Goal: Communication & Community: Answer question/provide support

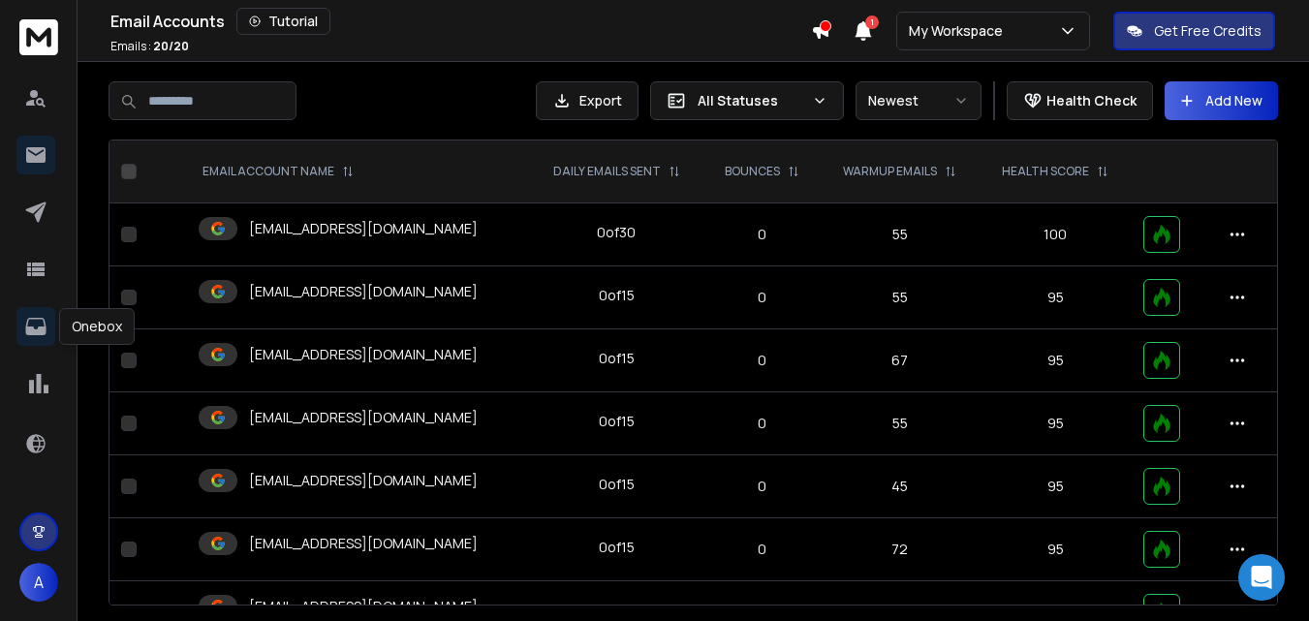
click at [40, 327] on icon at bounding box center [35, 326] width 20 height 17
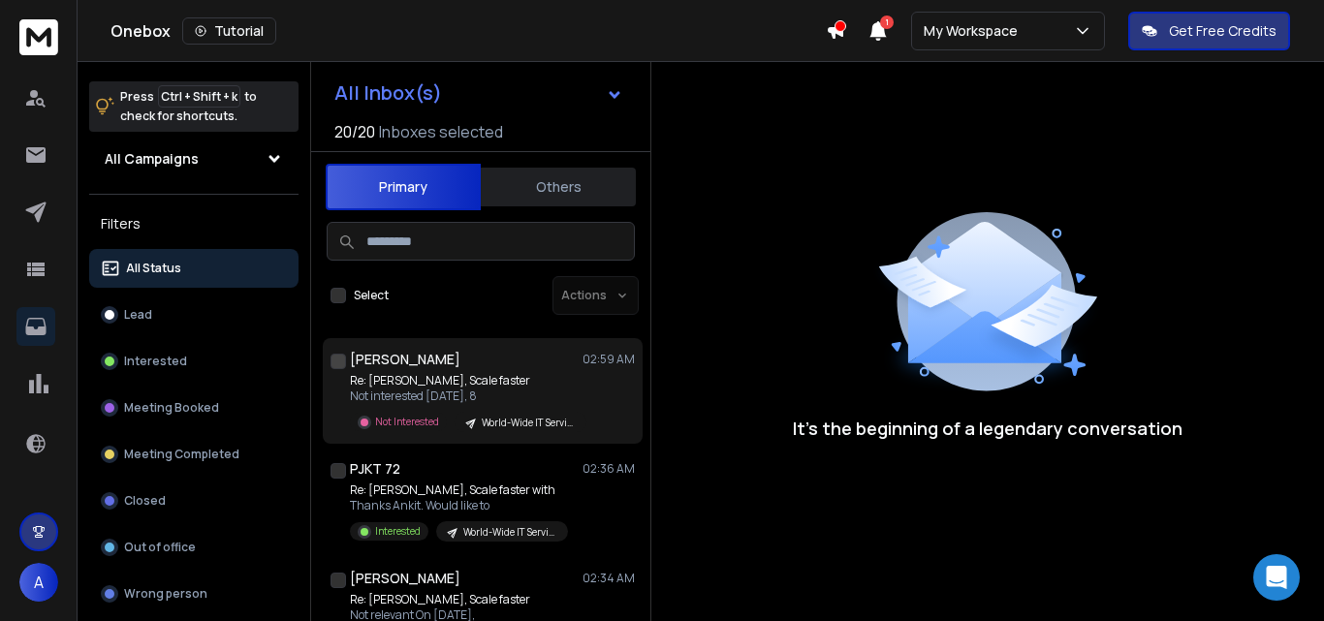
click at [435, 379] on p "Re: [PERSON_NAME], Scale faster" at bounding box center [466, 381] width 233 height 16
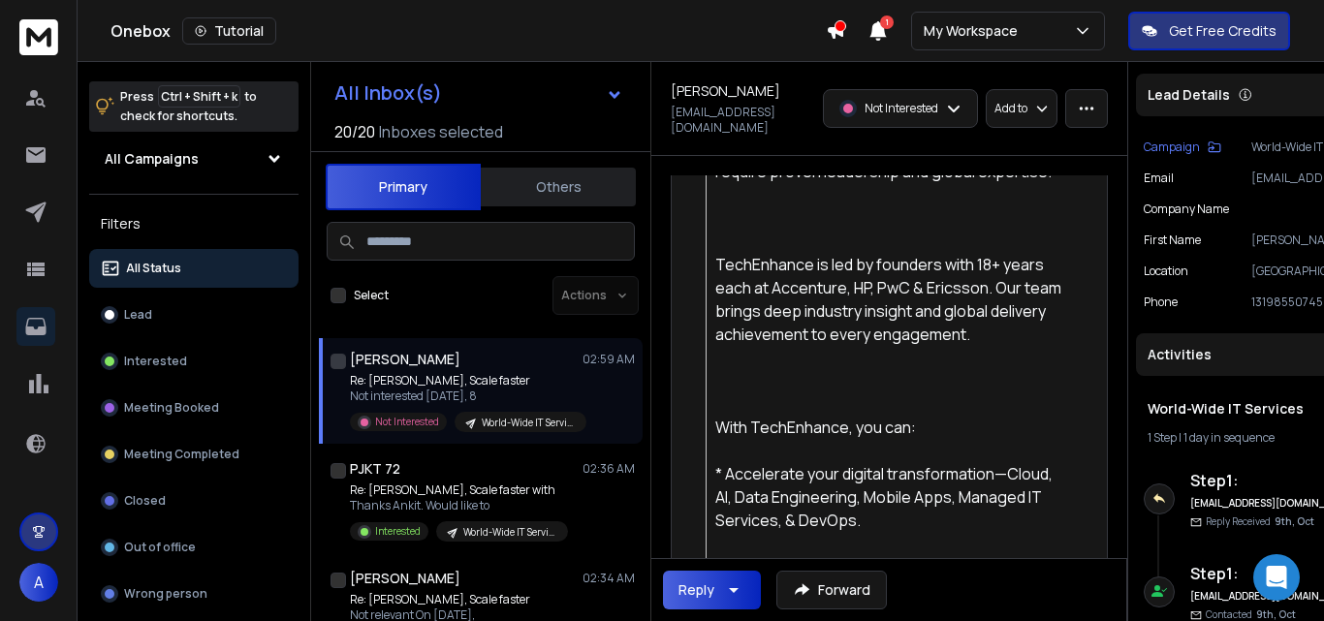
scroll to position [553, 0]
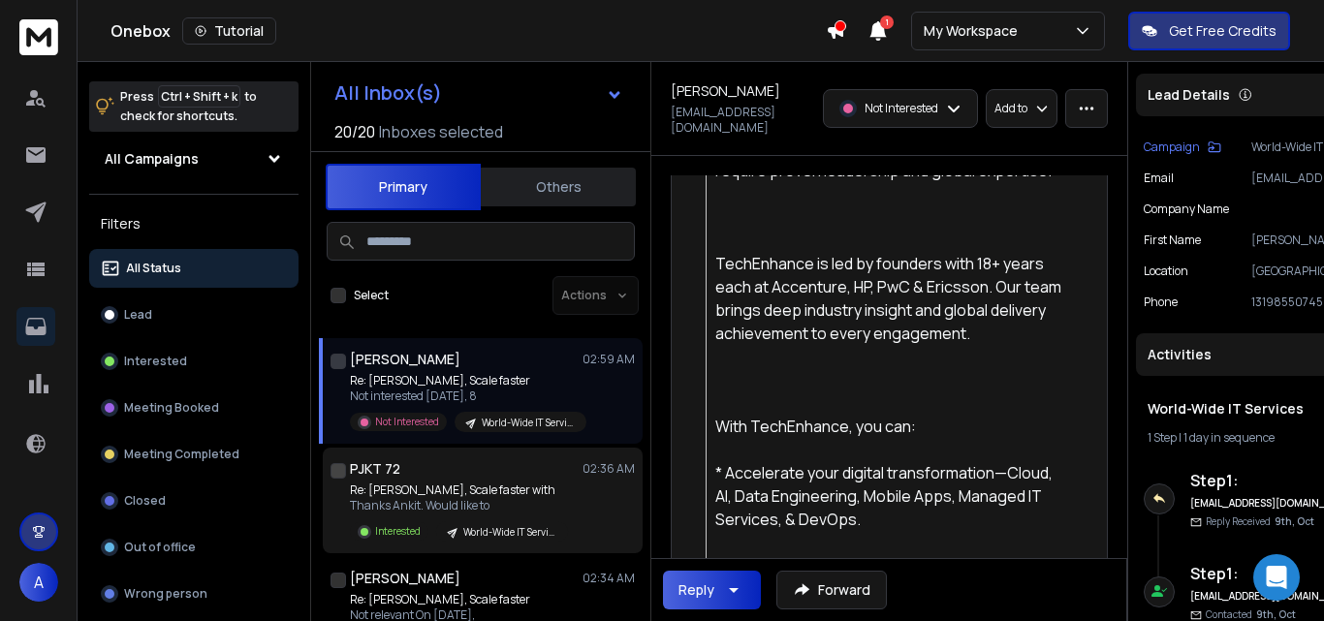
click at [484, 479] on div "PJKT 72 02:36 AM Re: [PERSON_NAME], Scale faster with Thanks [PERSON_NAME]. Wou…" at bounding box center [492, 500] width 285 height 82
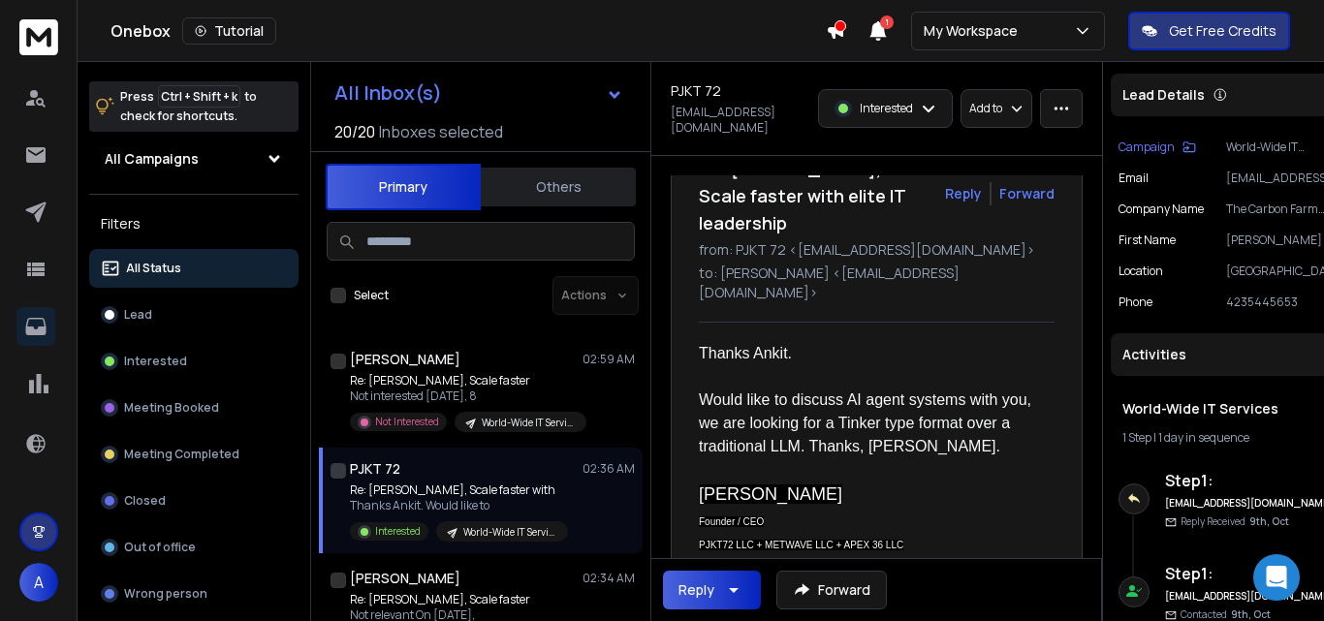
scroll to position [96, 0]
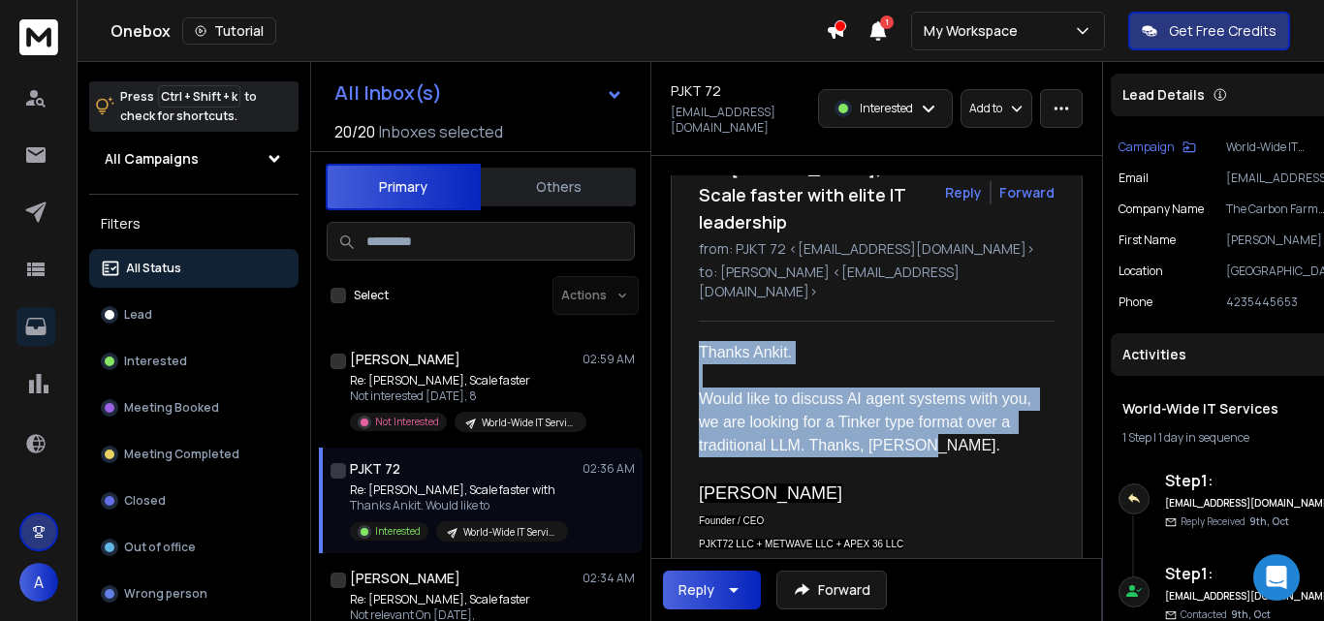
drag, startPoint x: 701, startPoint y: 308, endPoint x: 922, endPoint y: 417, distance: 247.0
click at [922, 417] on div "Thanks Ankit. Would like to discuss AI agent systems with you, we are looking f…" at bounding box center [869, 411] width 340 height 140
click at [922, 417] on div "Would like to discuss AI agent systems with you, we are looking for a Tinker ty…" at bounding box center [869, 423] width 340 height 70
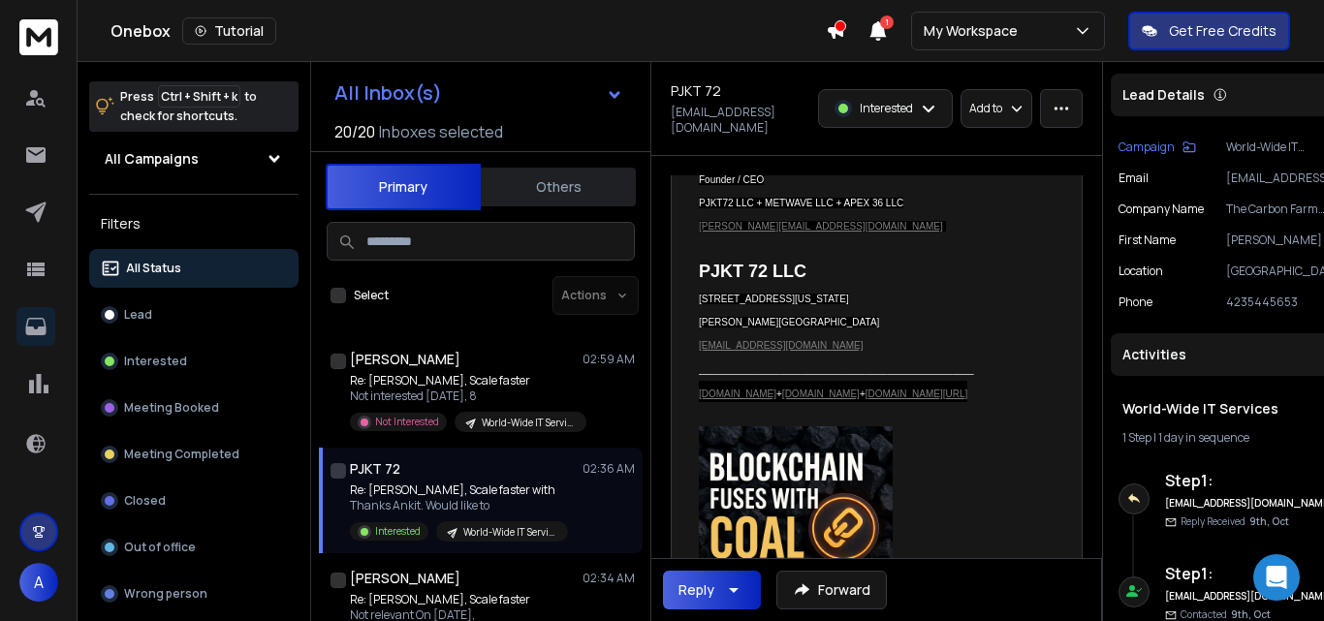
scroll to position [438, 0]
click at [727, 593] on icon "button" at bounding box center [733, 589] width 23 height 23
click at [705, 531] on p "Reply All" at bounding box center [722, 540] width 53 height 19
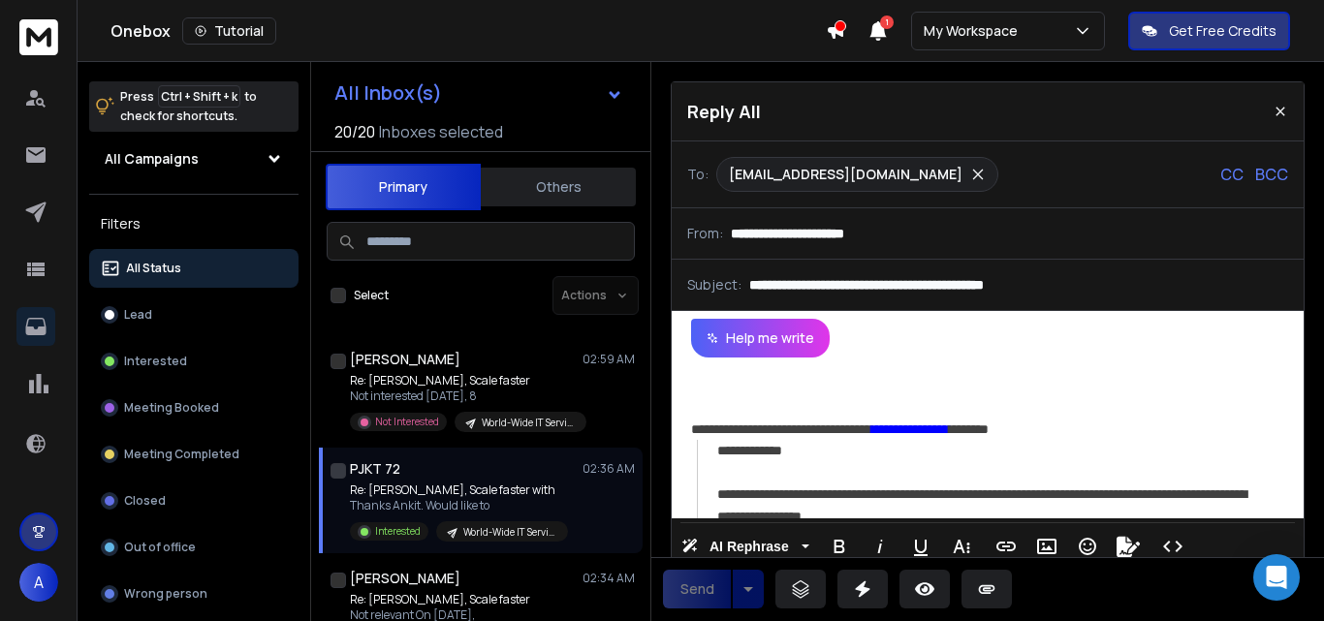
scroll to position [0, 0]
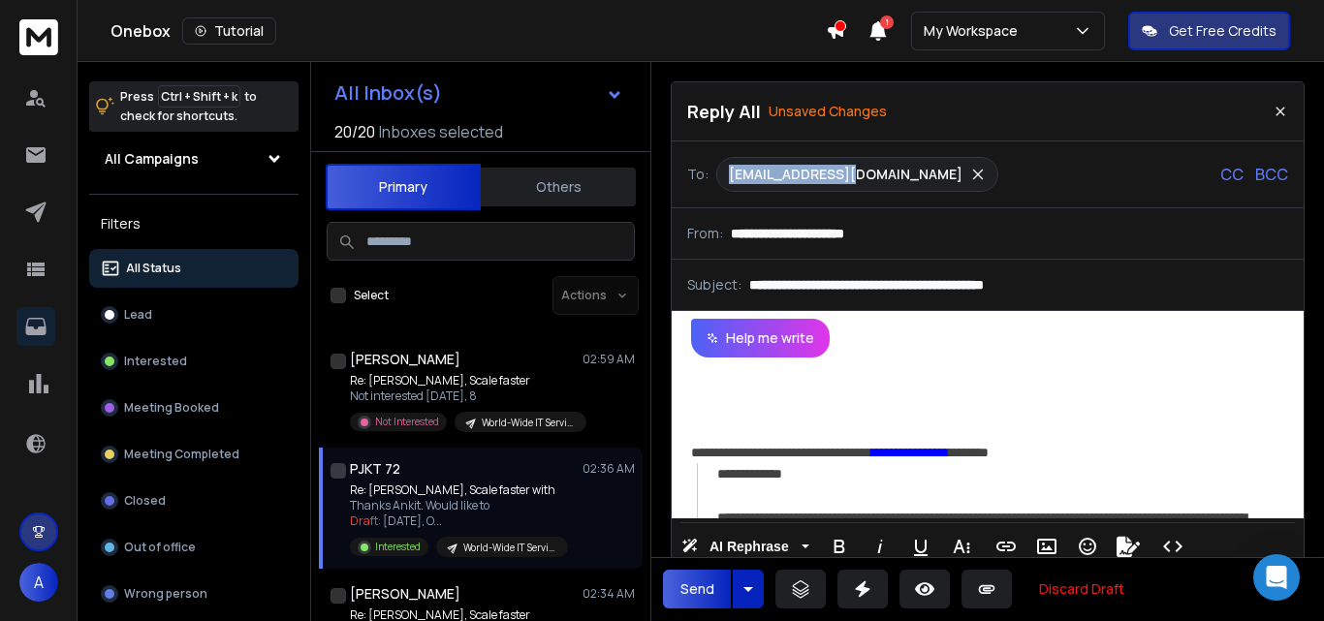
drag, startPoint x: 728, startPoint y: 171, endPoint x: 842, endPoint y: 176, distance: 114.4
click at [842, 176] on p "[EMAIL_ADDRESS][DOMAIN_NAME]" at bounding box center [846, 174] width 234 height 19
copy p "[EMAIL_ADDRESS][DOMAIN_NAME]"
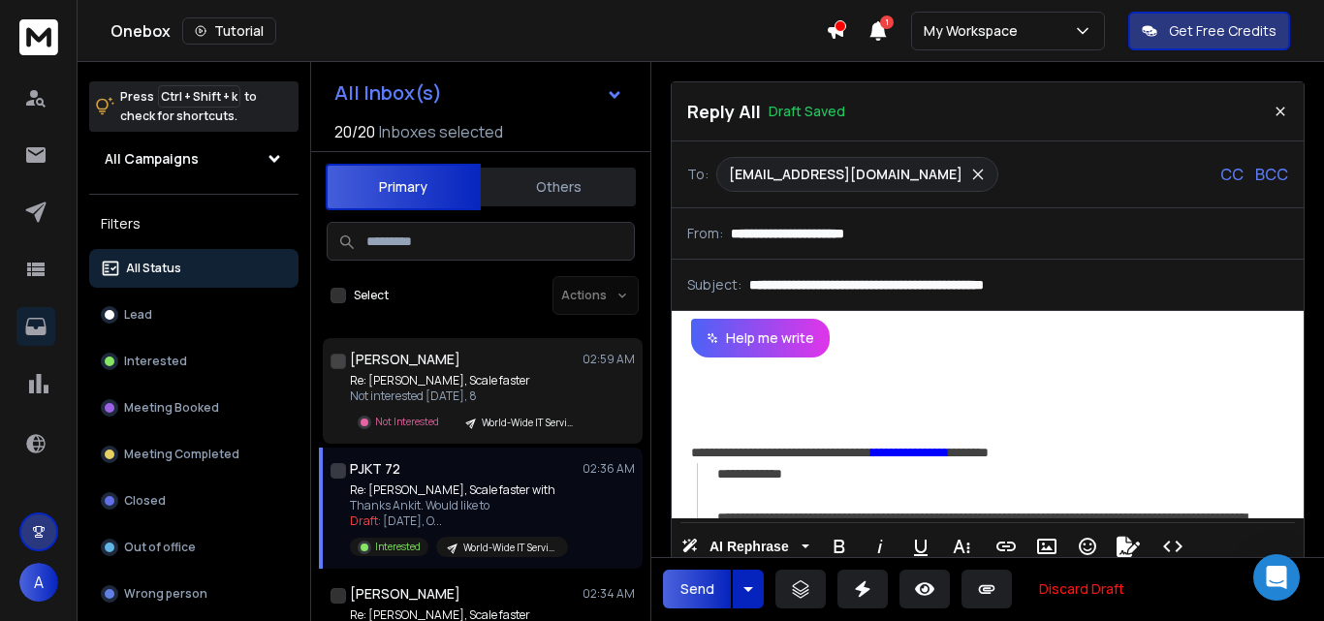
click at [473, 367] on div "[PERSON_NAME] 02:59 AM" at bounding box center [492, 359] width 285 height 19
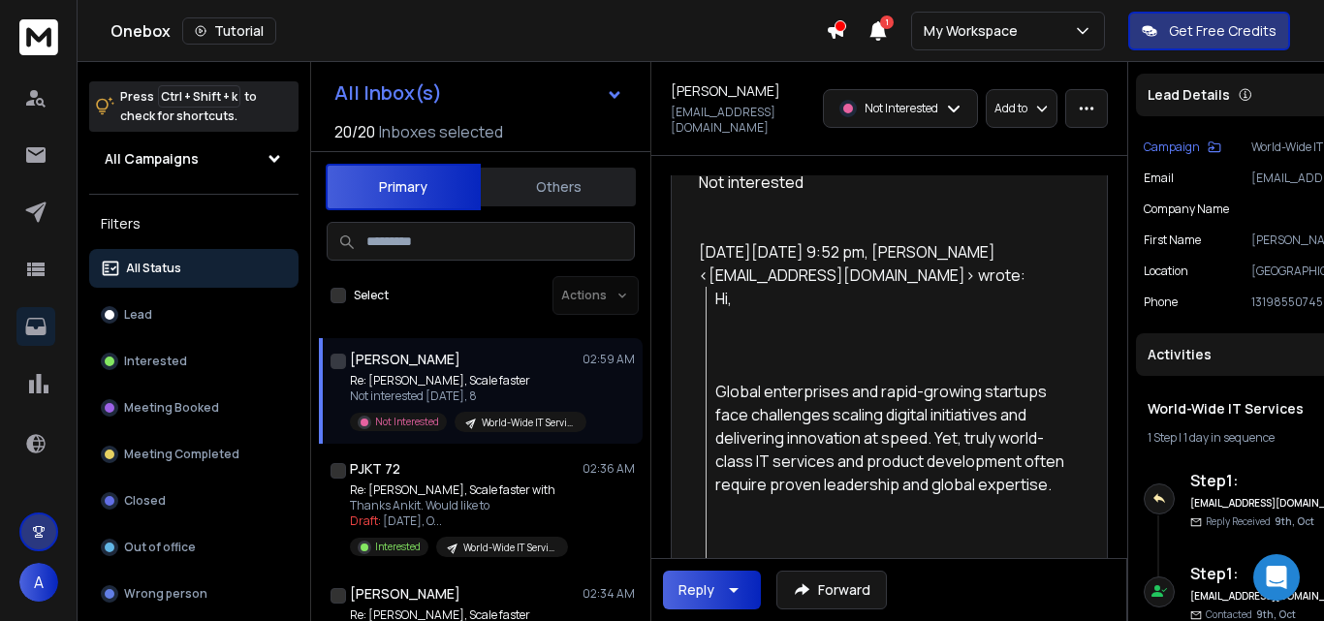
scroll to position [342, 0]
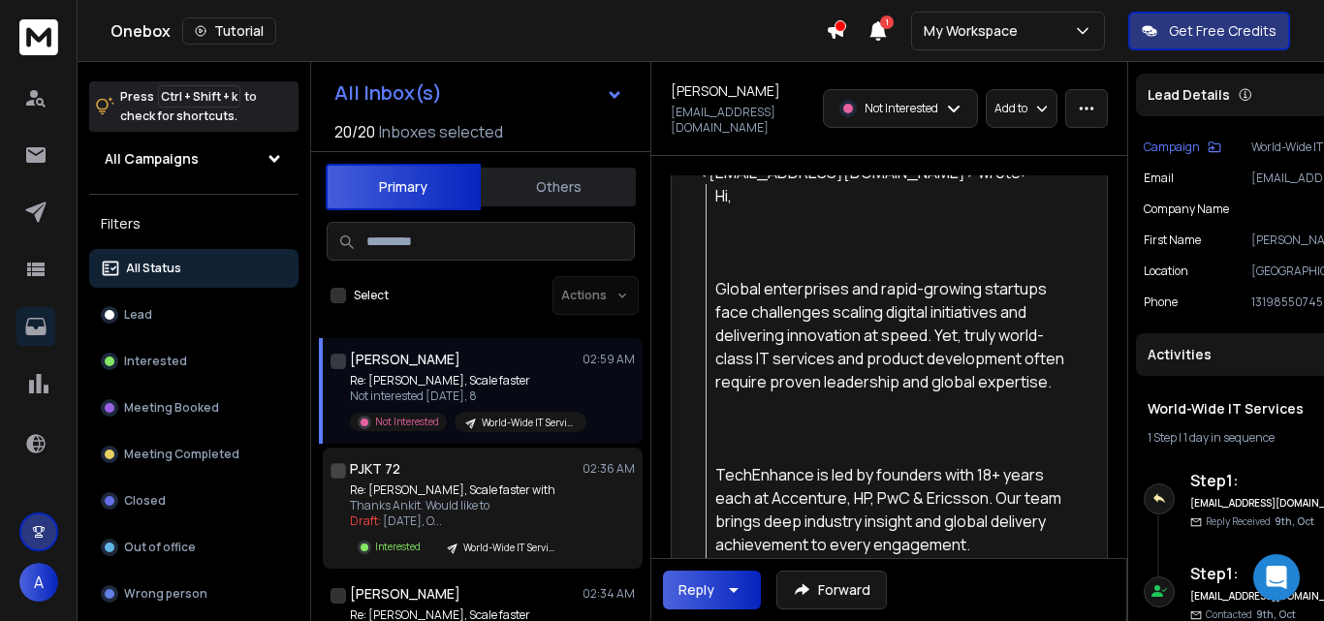
click at [481, 515] on p "Draft: [DATE], O ..." at bounding box center [459, 522] width 218 height 16
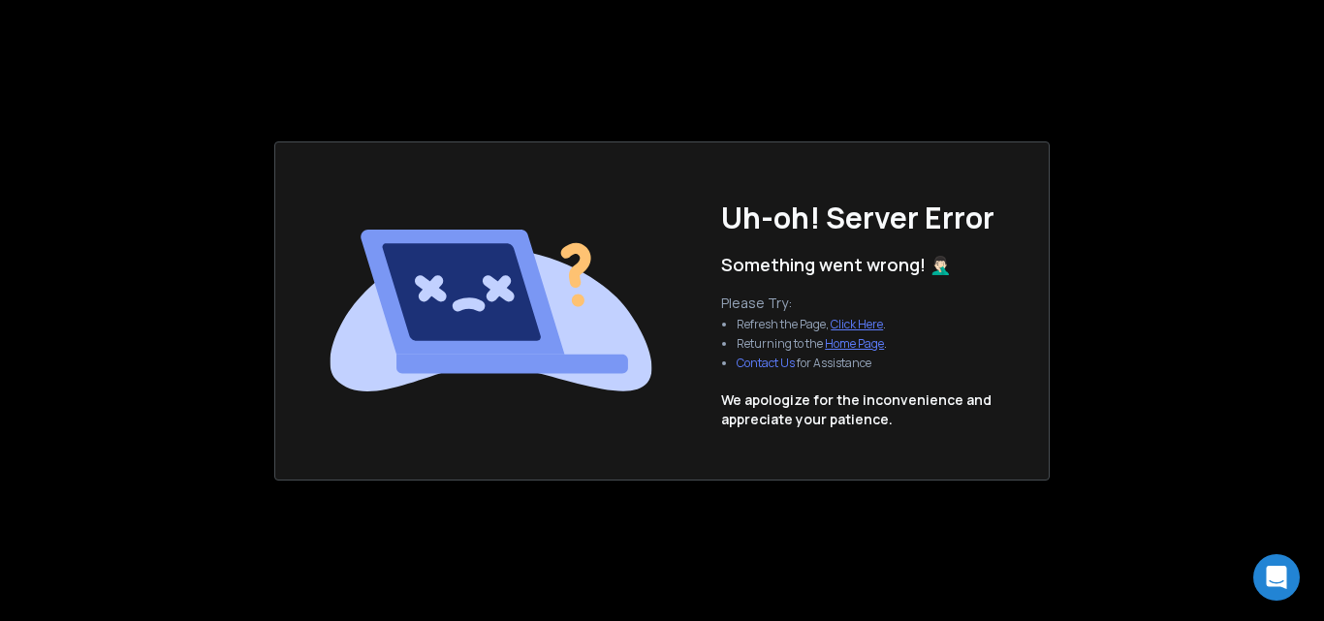
click at [673, 40] on div "Uh-oh! Server Error Something went wrong! 🤦🏻‍♂️ Please Try: Refresh the Page, C…" at bounding box center [662, 310] width 1324 height 621
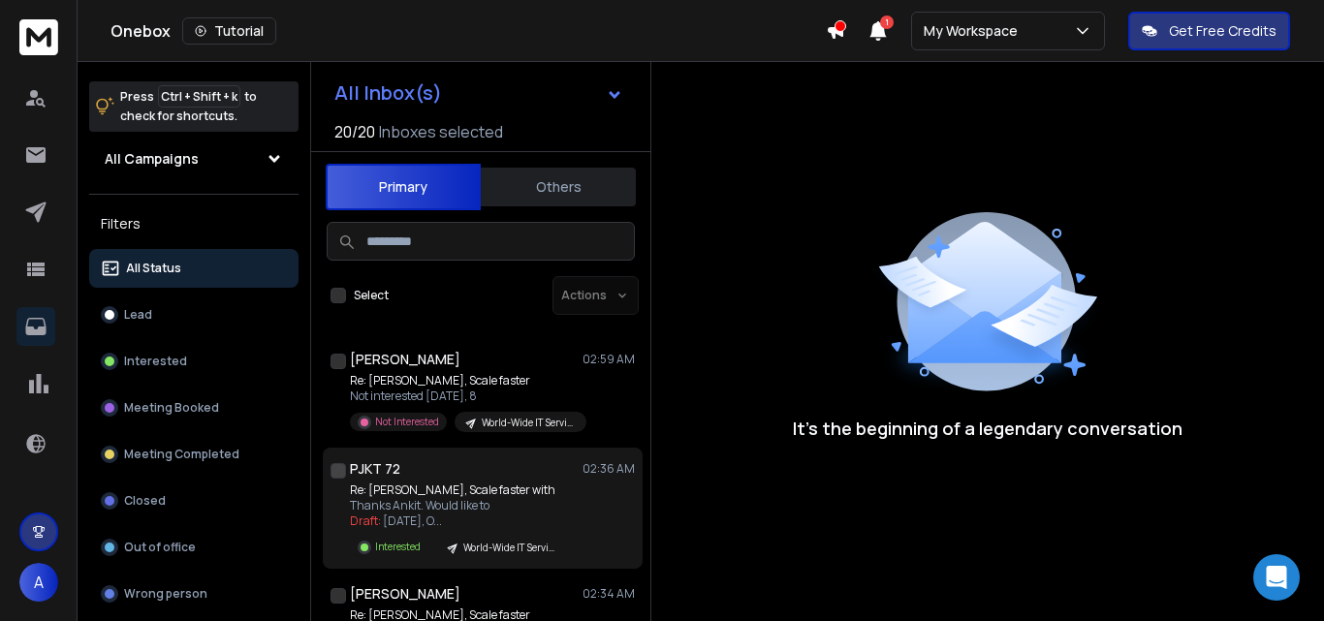
click at [423, 484] on p "Re: [PERSON_NAME], Scale faster with" at bounding box center [459, 491] width 218 height 16
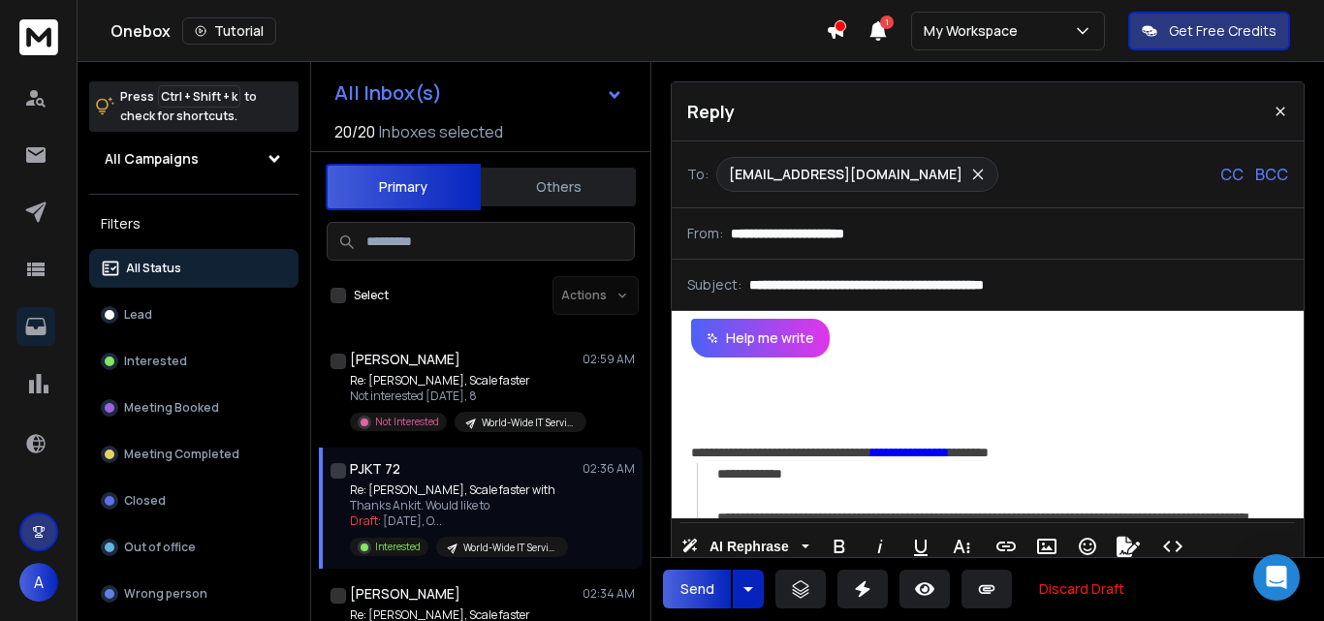
click at [788, 389] on div at bounding box center [987, 387] width 593 height 21
click at [869, 395] on div "**********" at bounding box center [977, 387] width 573 height 21
click at [690, 387] on div "**********" at bounding box center [987, 438] width 632 height 161
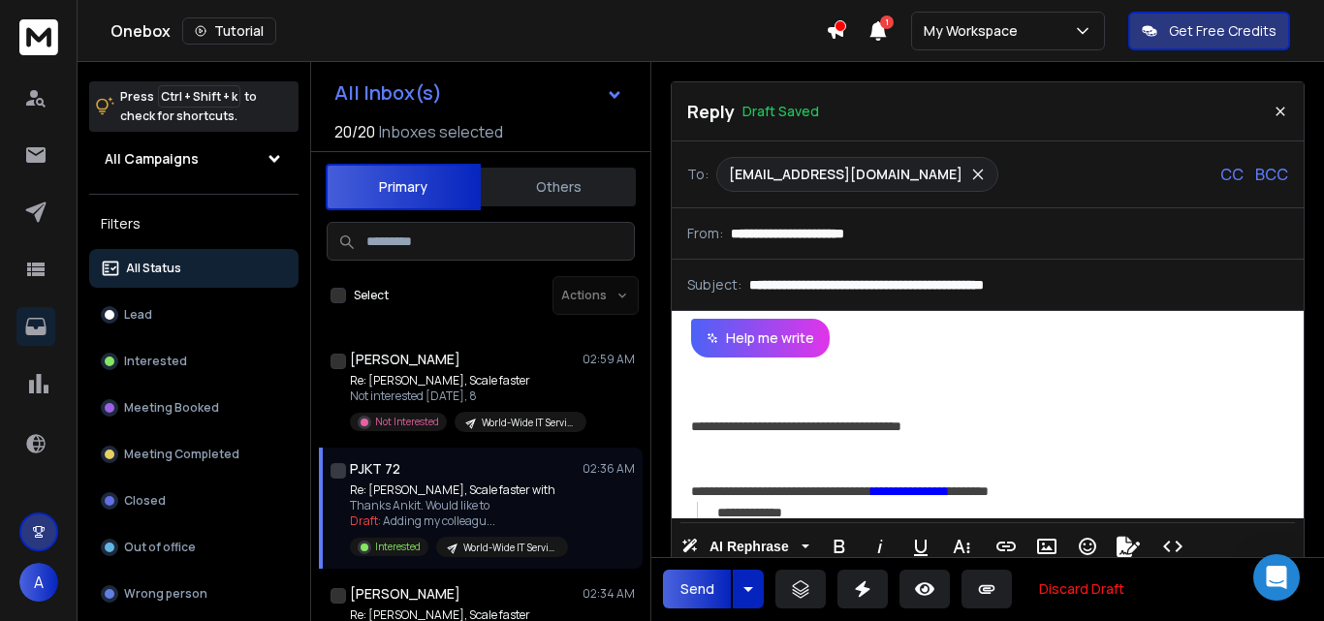
scroll to position [1, 0]
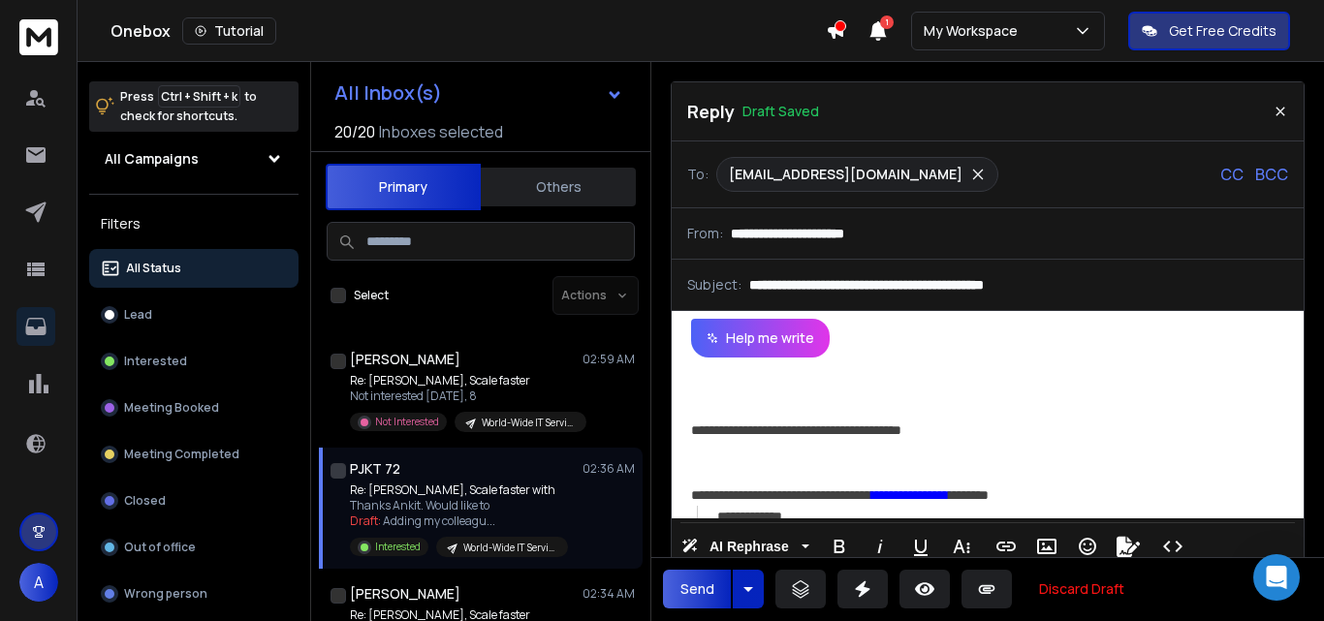
click at [750, 585] on icon "button" at bounding box center [747, 588] width 23 height 23
click at [1051, 401] on div "**********" at bounding box center [977, 408] width 573 height 65
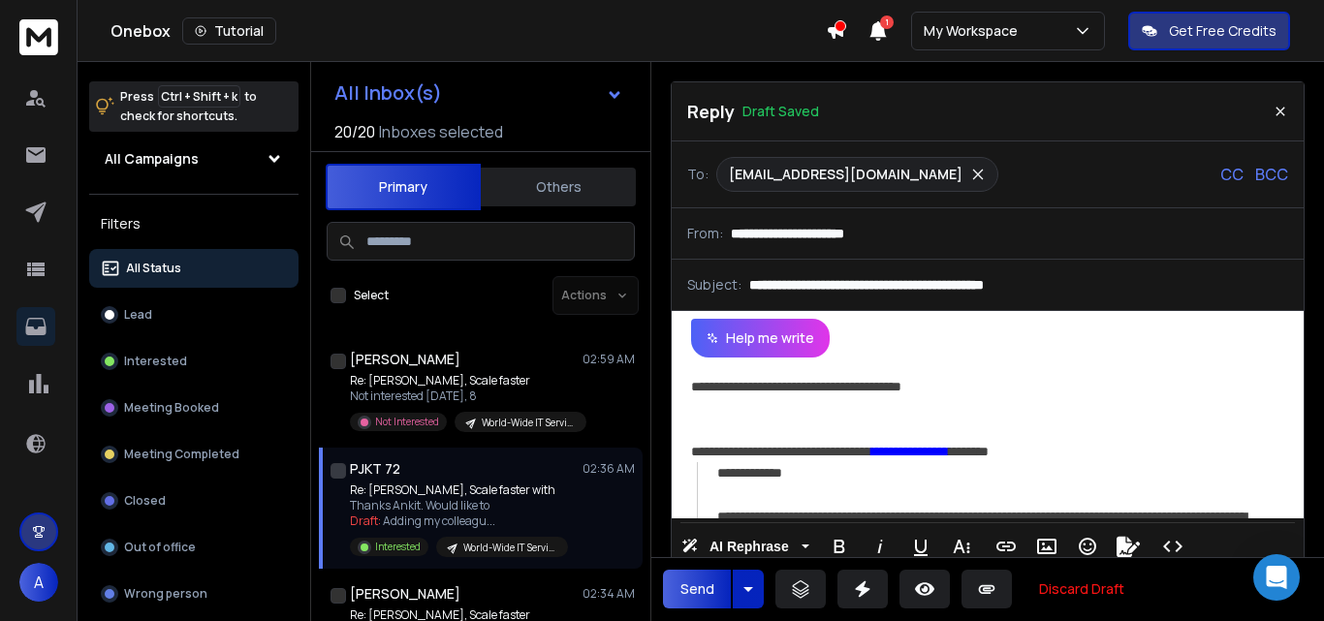
scroll to position [49, 0]
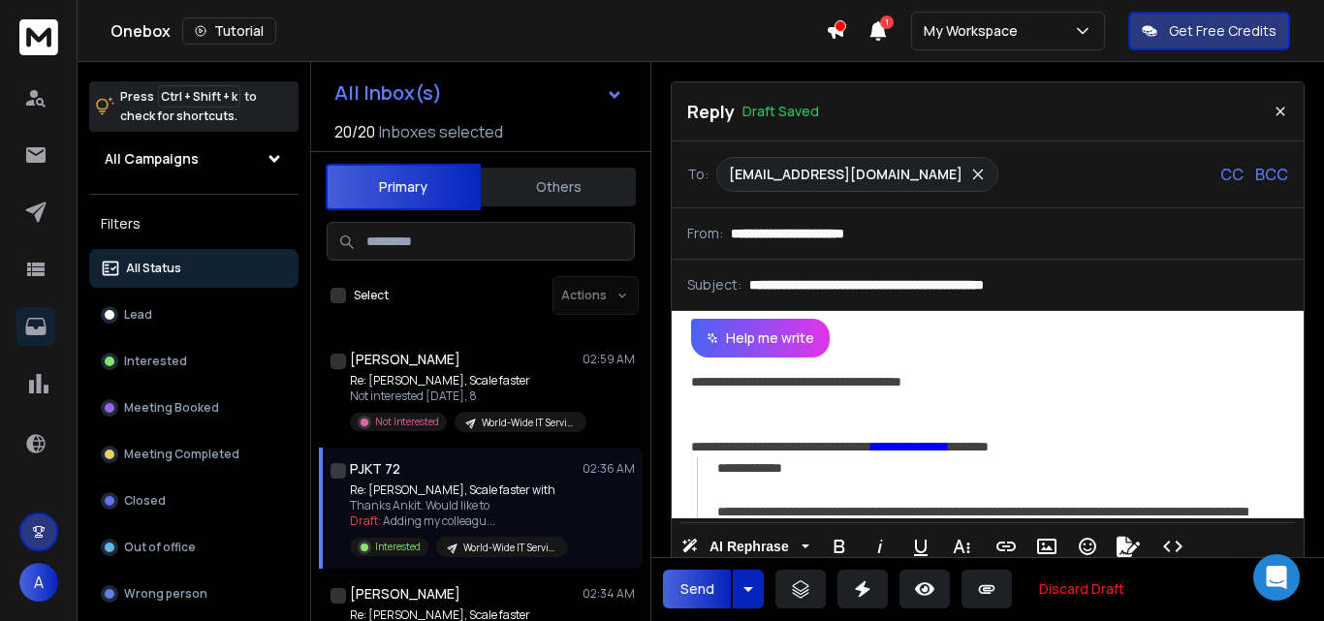
click at [961, 380] on div "**********" at bounding box center [977, 359] width 573 height 65
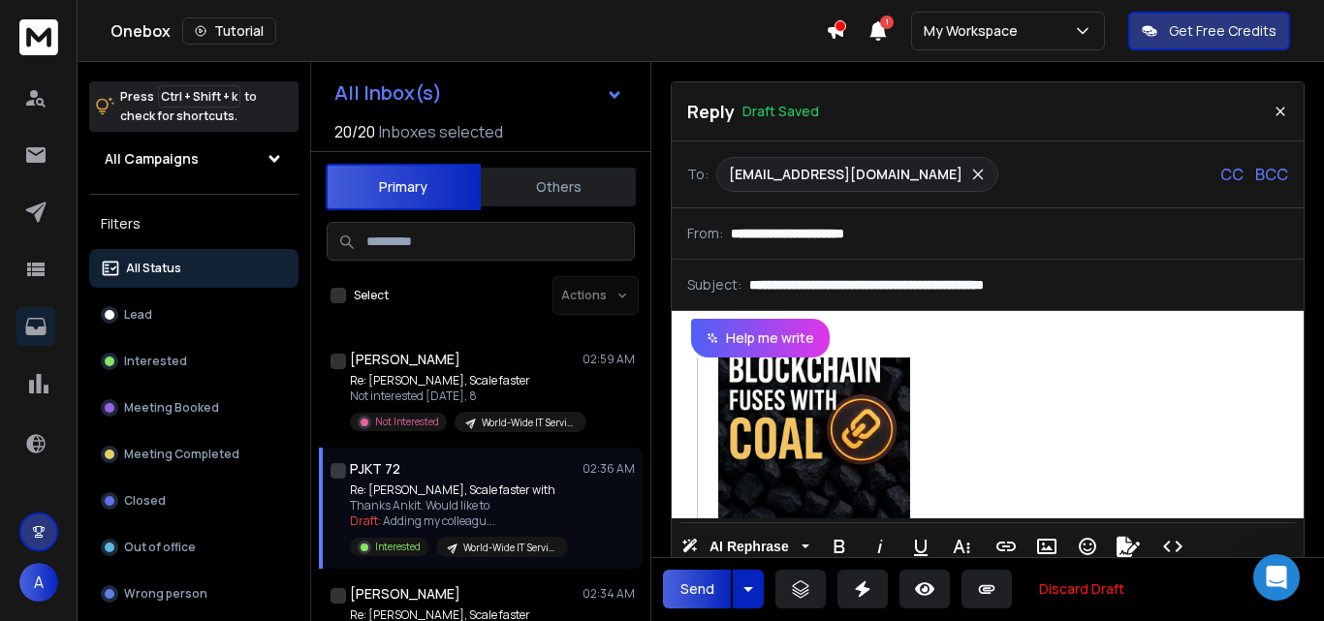
scroll to position [569, 0]
